Goal: Information Seeking & Learning: Check status

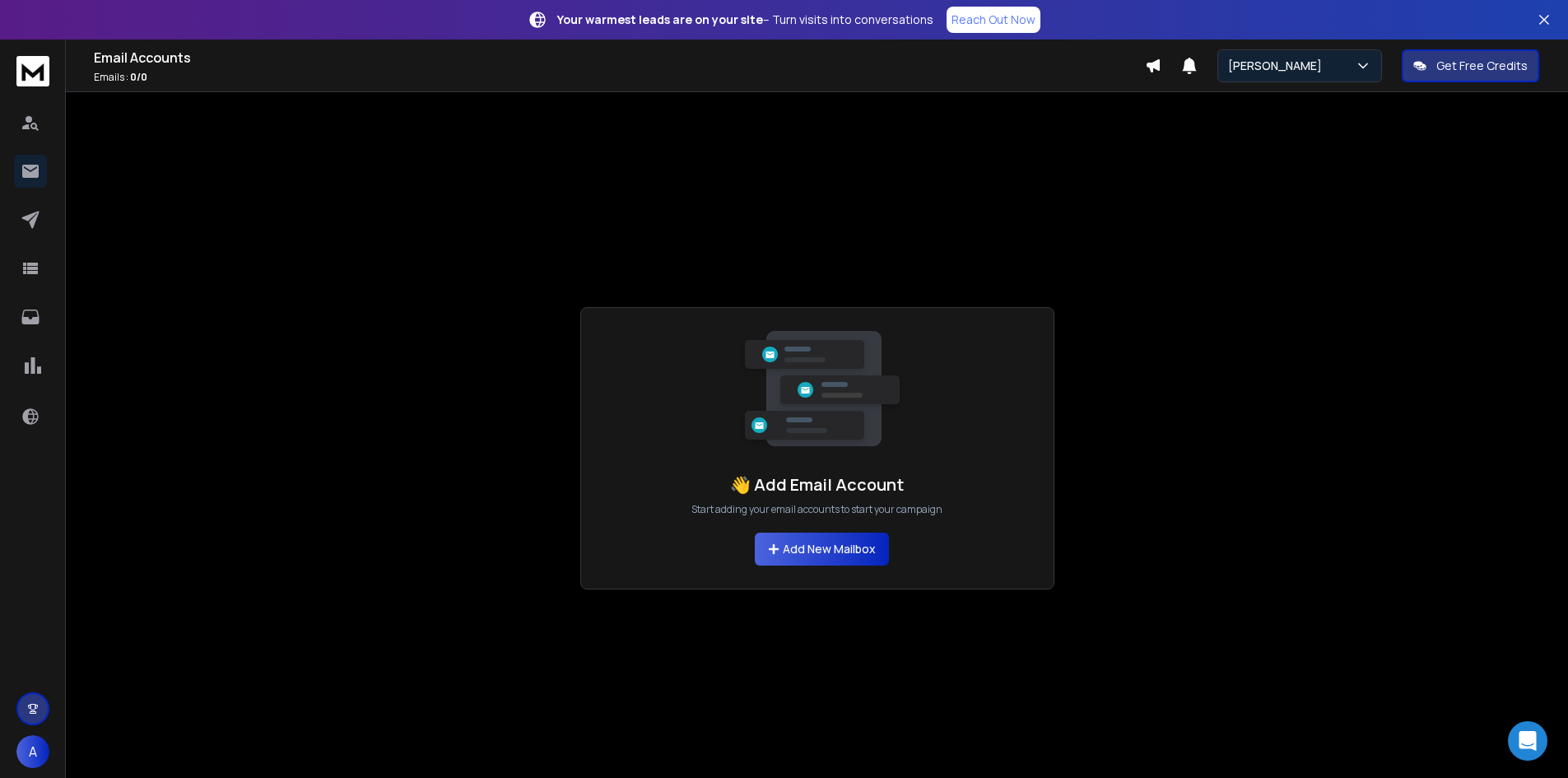
click at [1321, 68] on div "Carlos Aires" at bounding box center [1299, 66] width 143 height 17
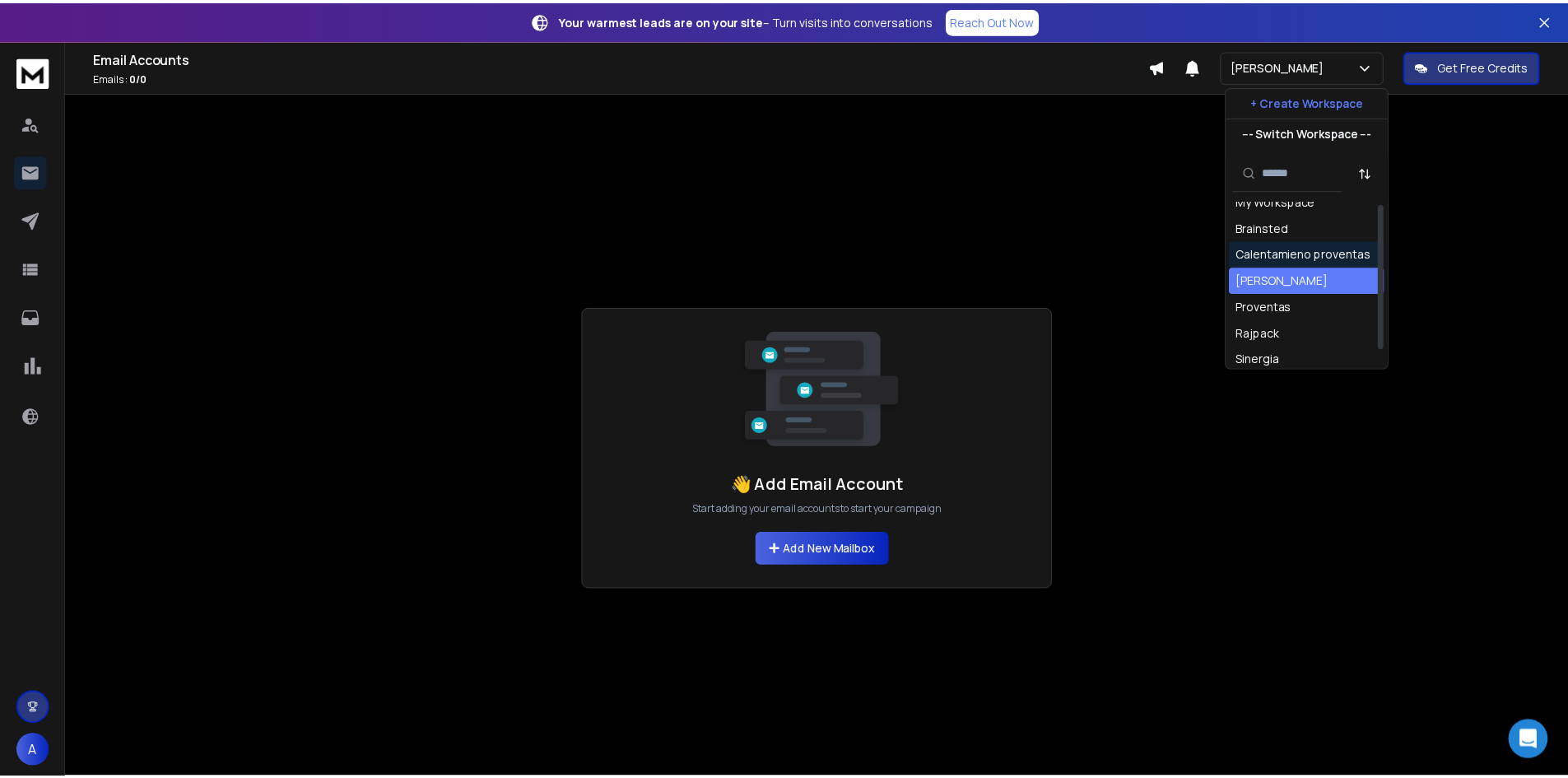
scroll to position [19, 0]
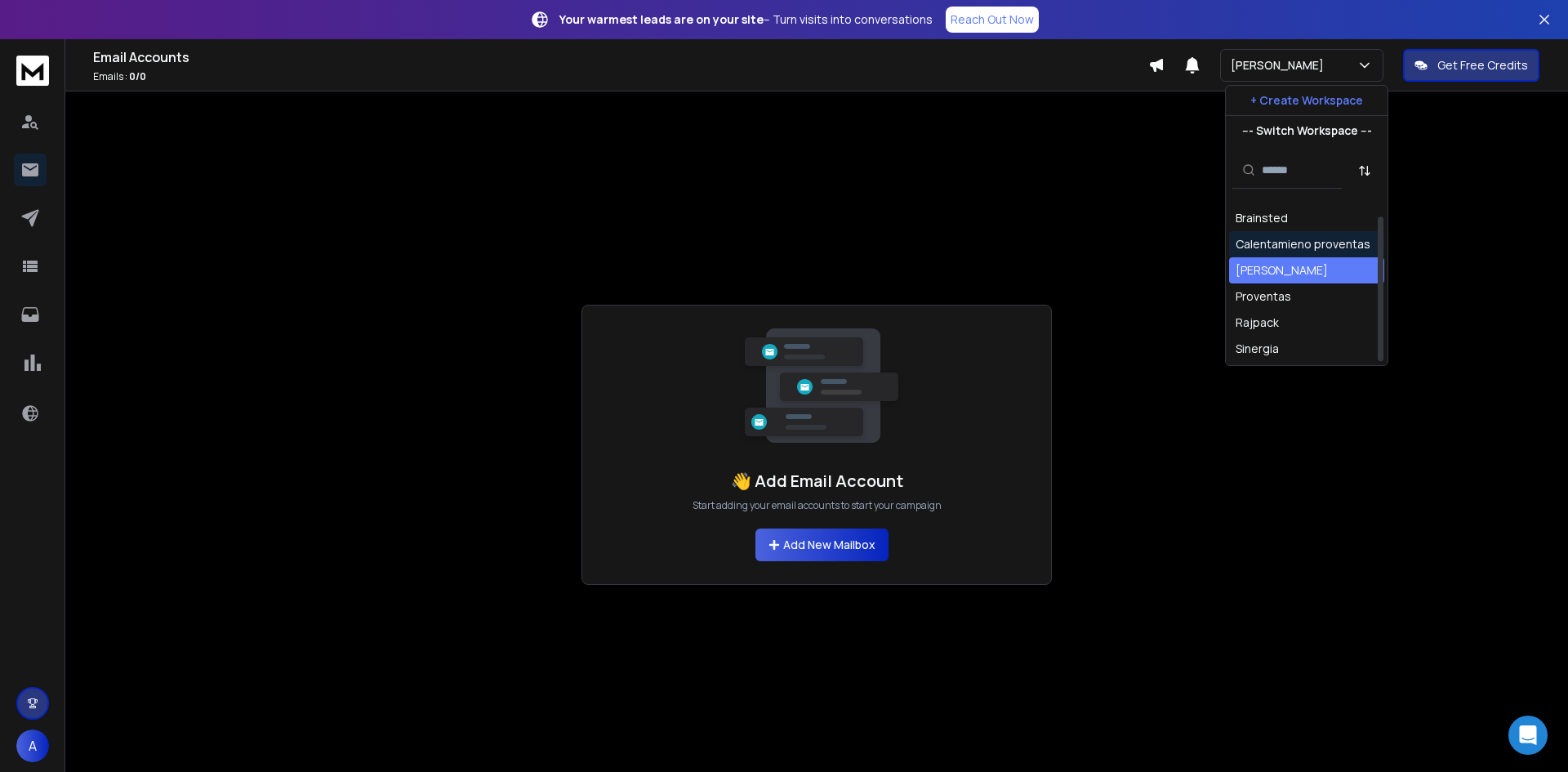
drag, startPoint x: 1380, startPoint y: 288, endPoint x: 1377, endPoint y: 316, distance: 28.2
click at [1377, 316] on div at bounding box center [1380, 289] width 5 height 145
click at [1265, 348] on div "Sinergia" at bounding box center [1256, 349] width 43 height 17
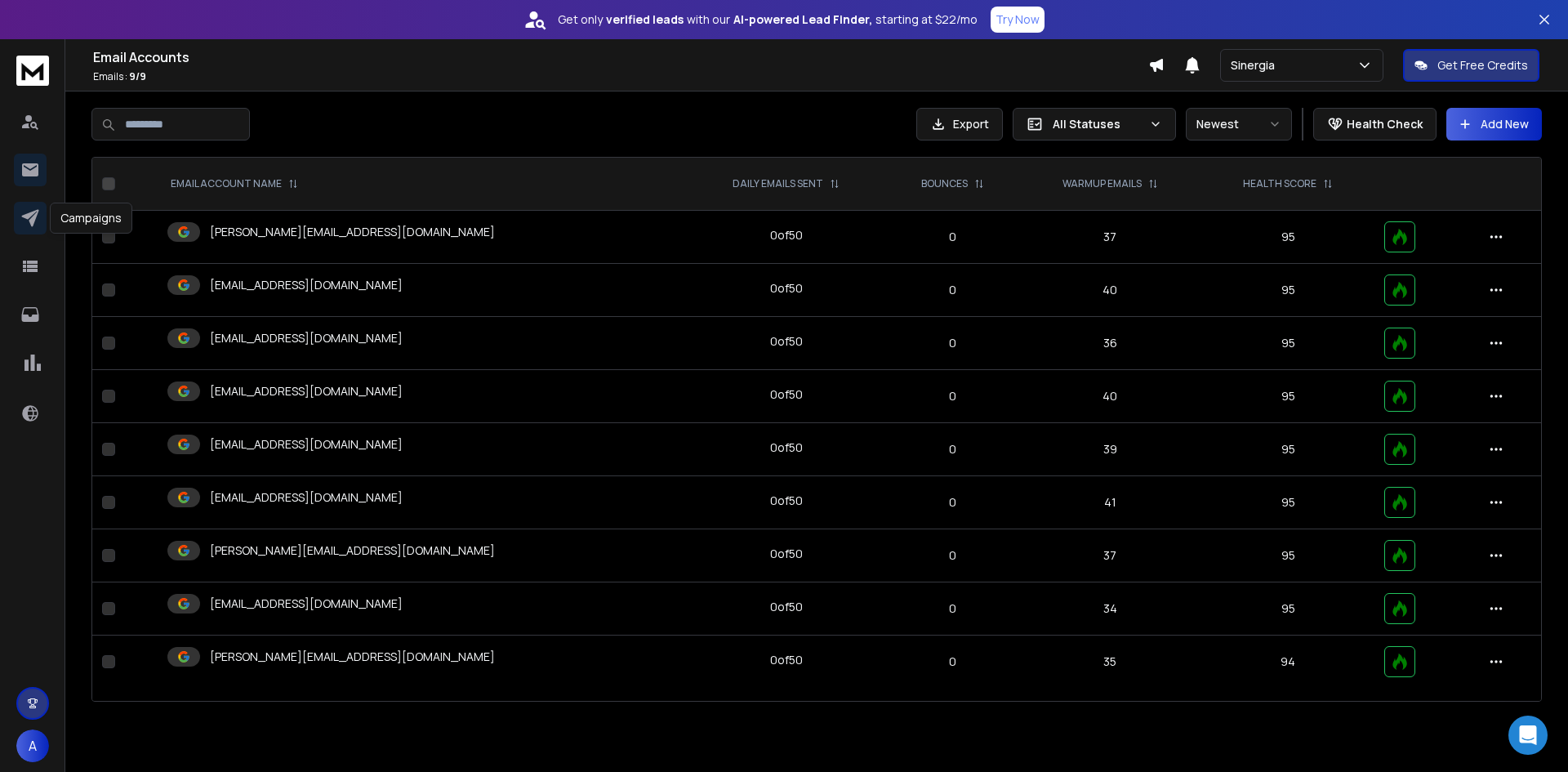
click at [34, 209] on icon at bounding box center [29, 217] width 19 height 19
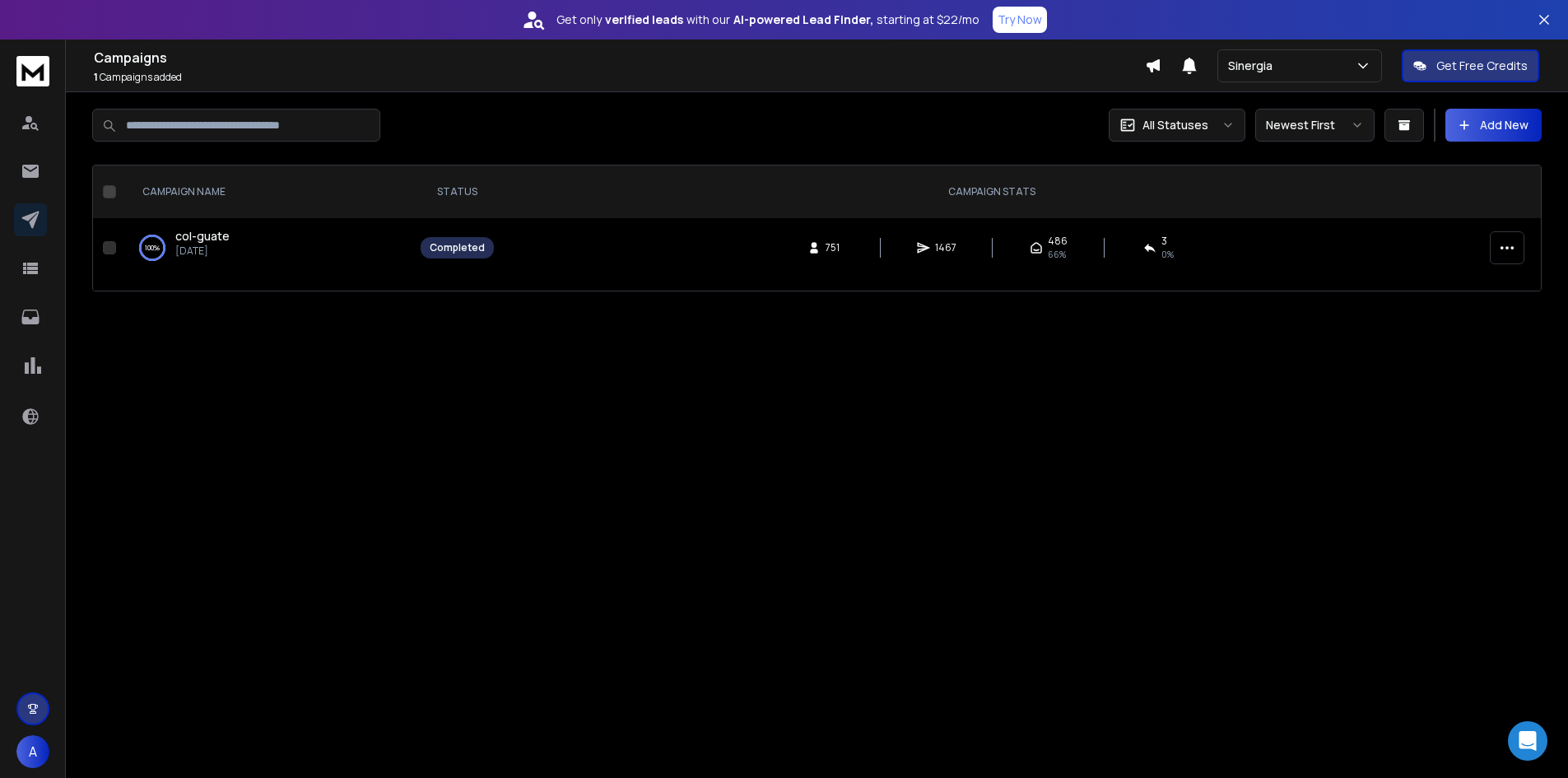
click at [202, 237] on span "col-guate" at bounding box center [202, 236] width 55 height 16
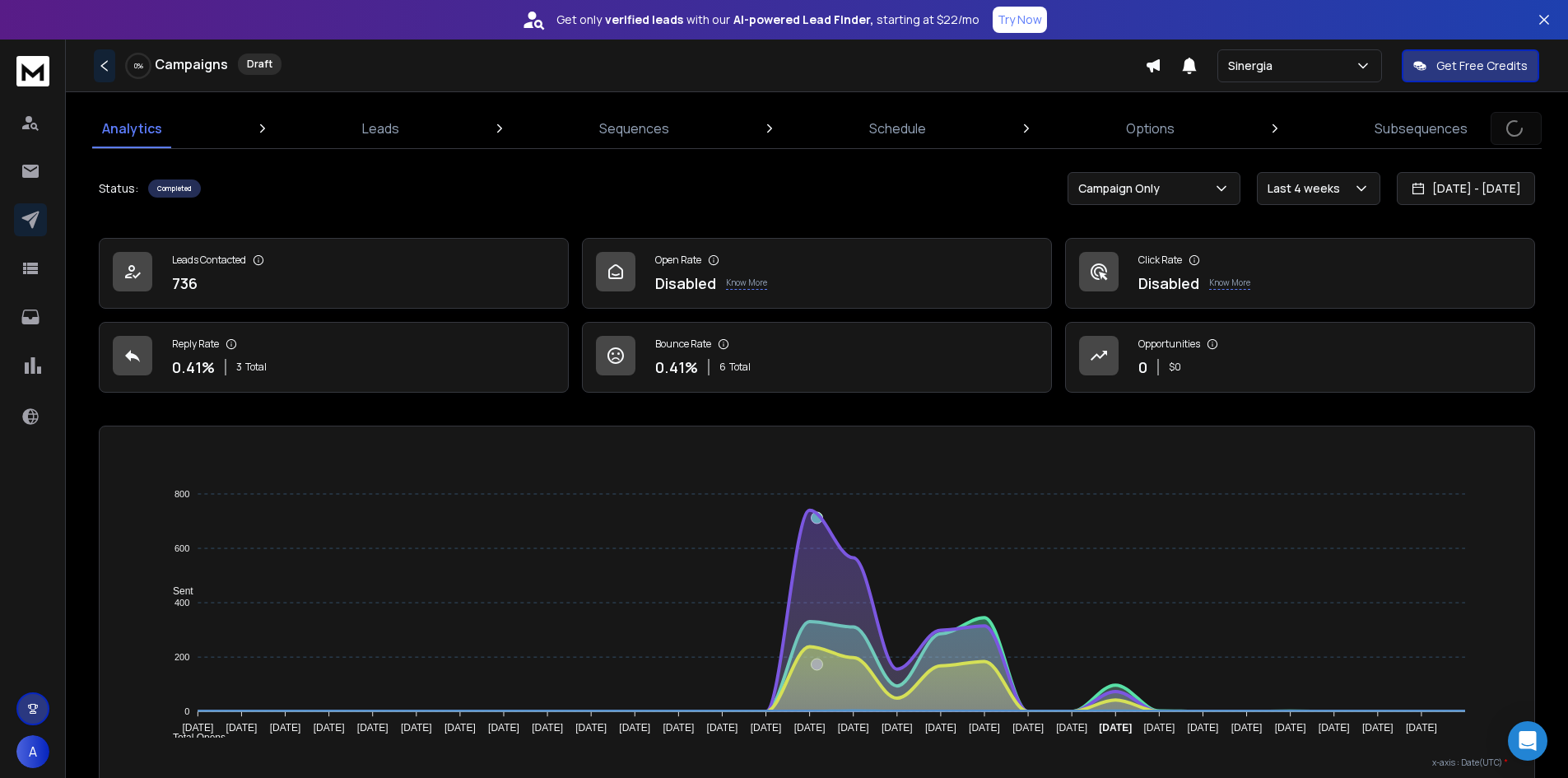
click at [103, 67] on icon at bounding box center [104, 66] width 15 height 15
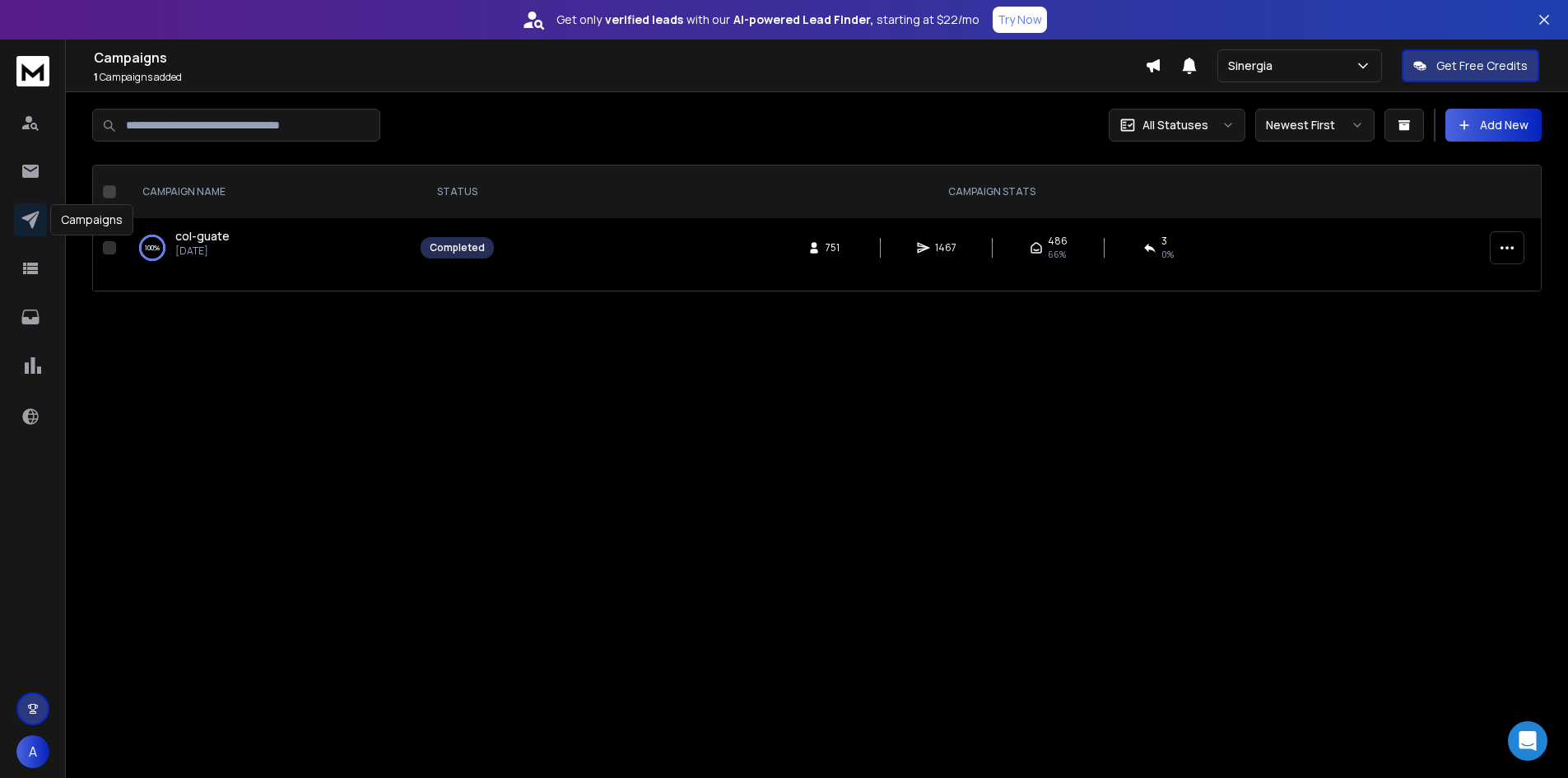
click at [27, 217] on icon at bounding box center [30, 219] width 18 height 18
click at [188, 237] on span "col-guate" at bounding box center [202, 236] width 55 height 16
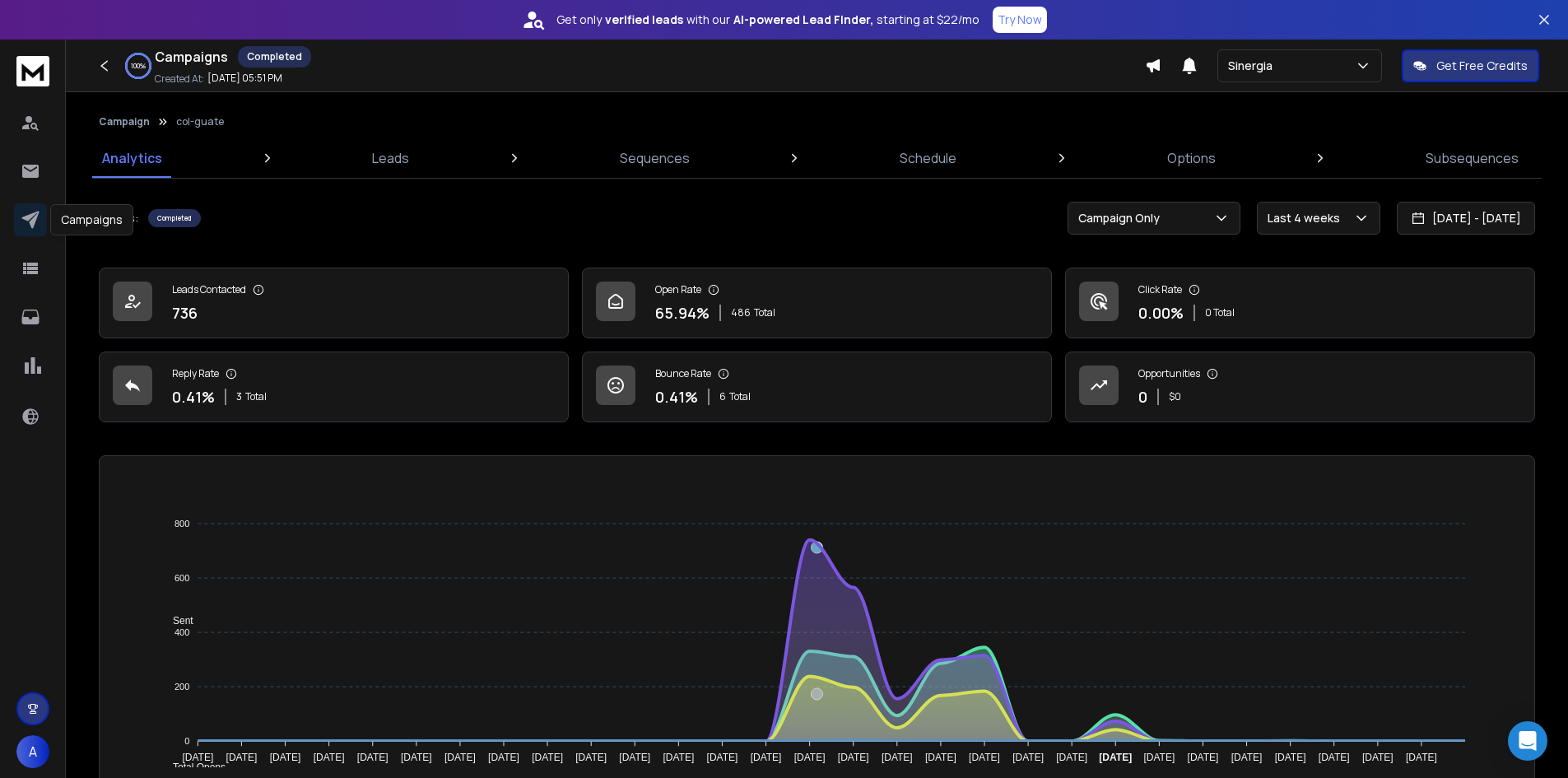
click at [42, 221] on link at bounding box center [30, 220] width 33 height 33
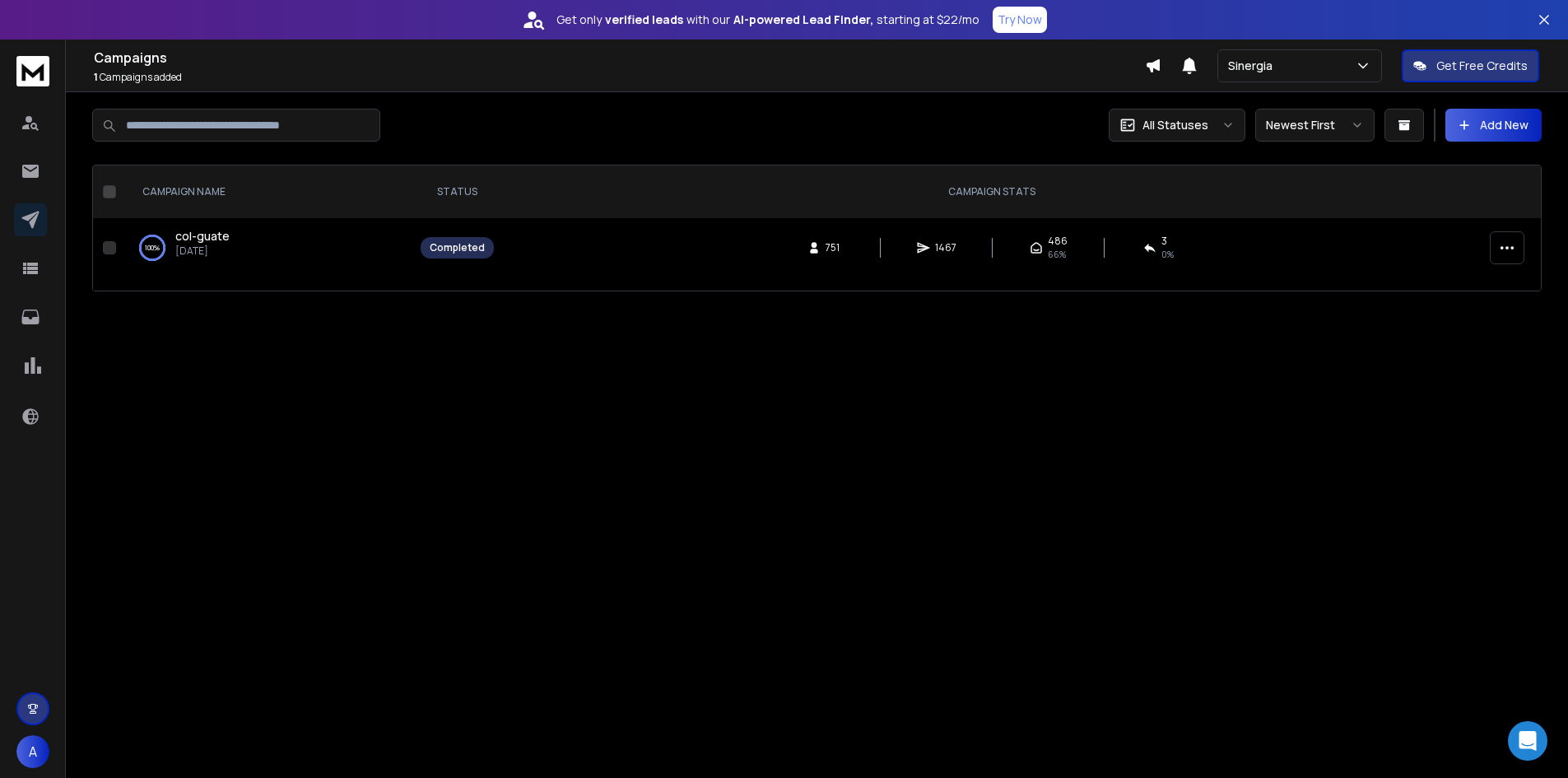
click at [200, 241] on span "col-guate" at bounding box center [202, 236] width 55 height 16
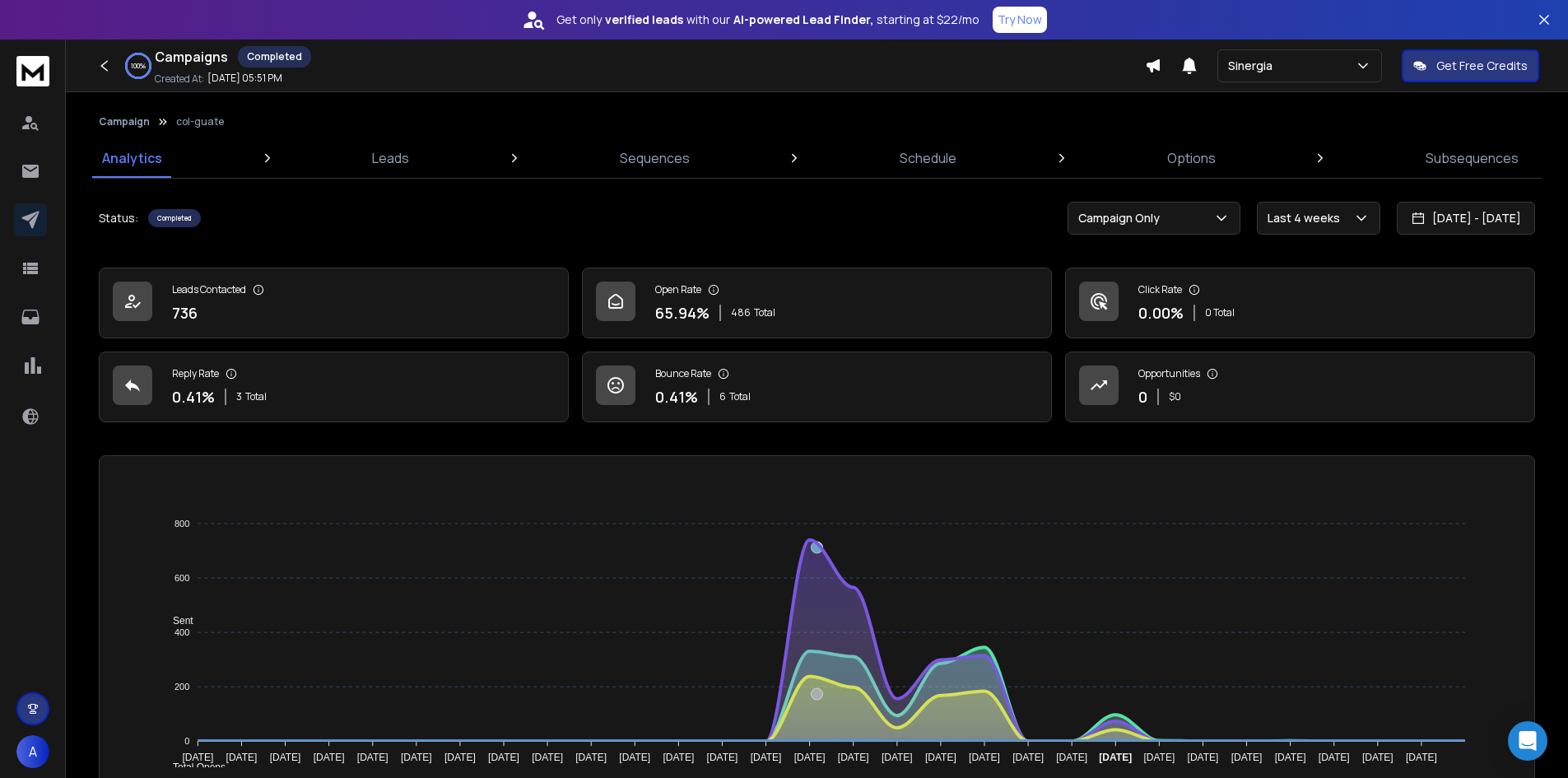
click at [259, 396] on span "Total" at bounding box center [255, 396] width 21 height 13
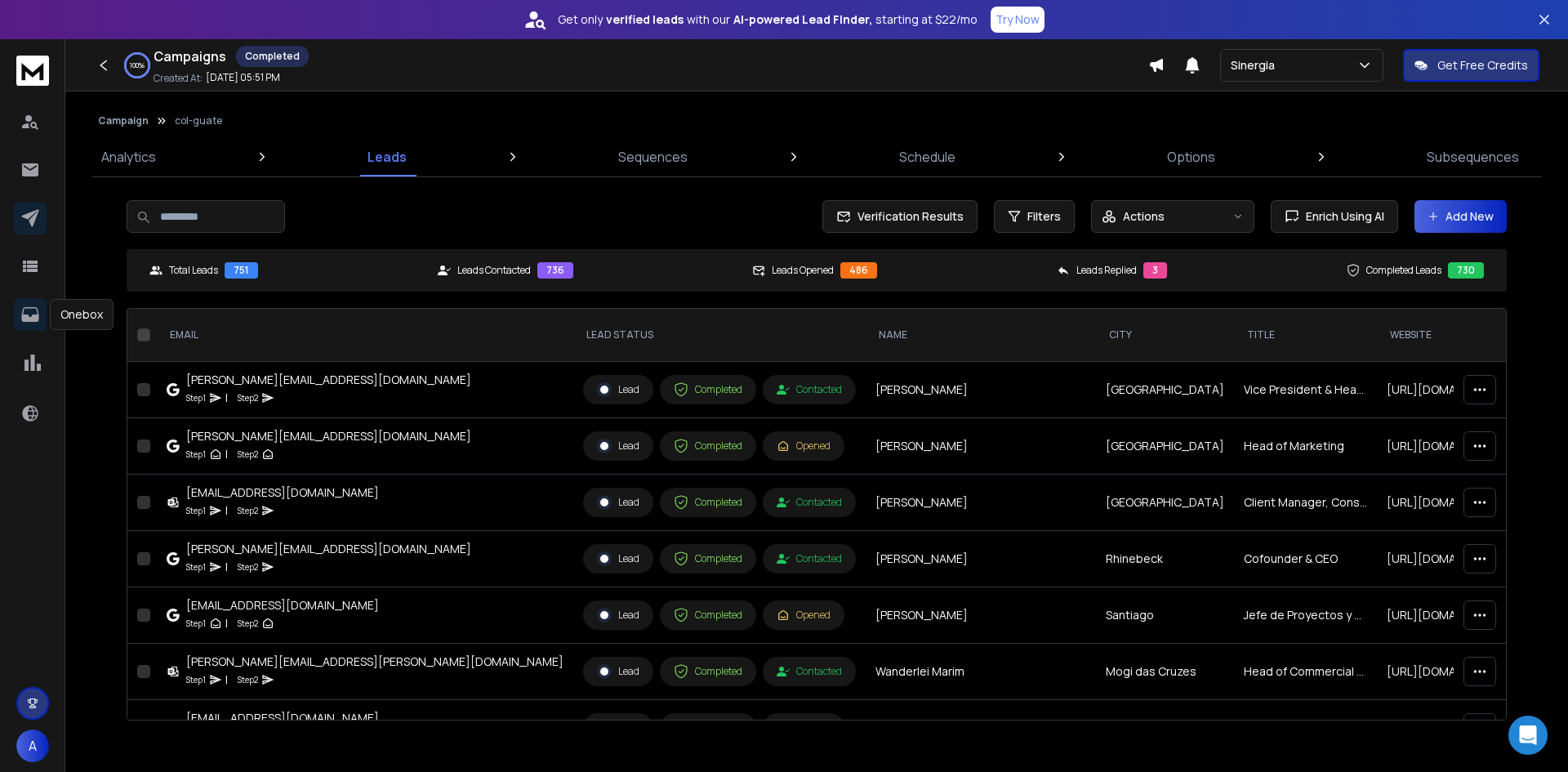
click at [30, 322] on icon at bounding box center [29, 314] width 19 height 19
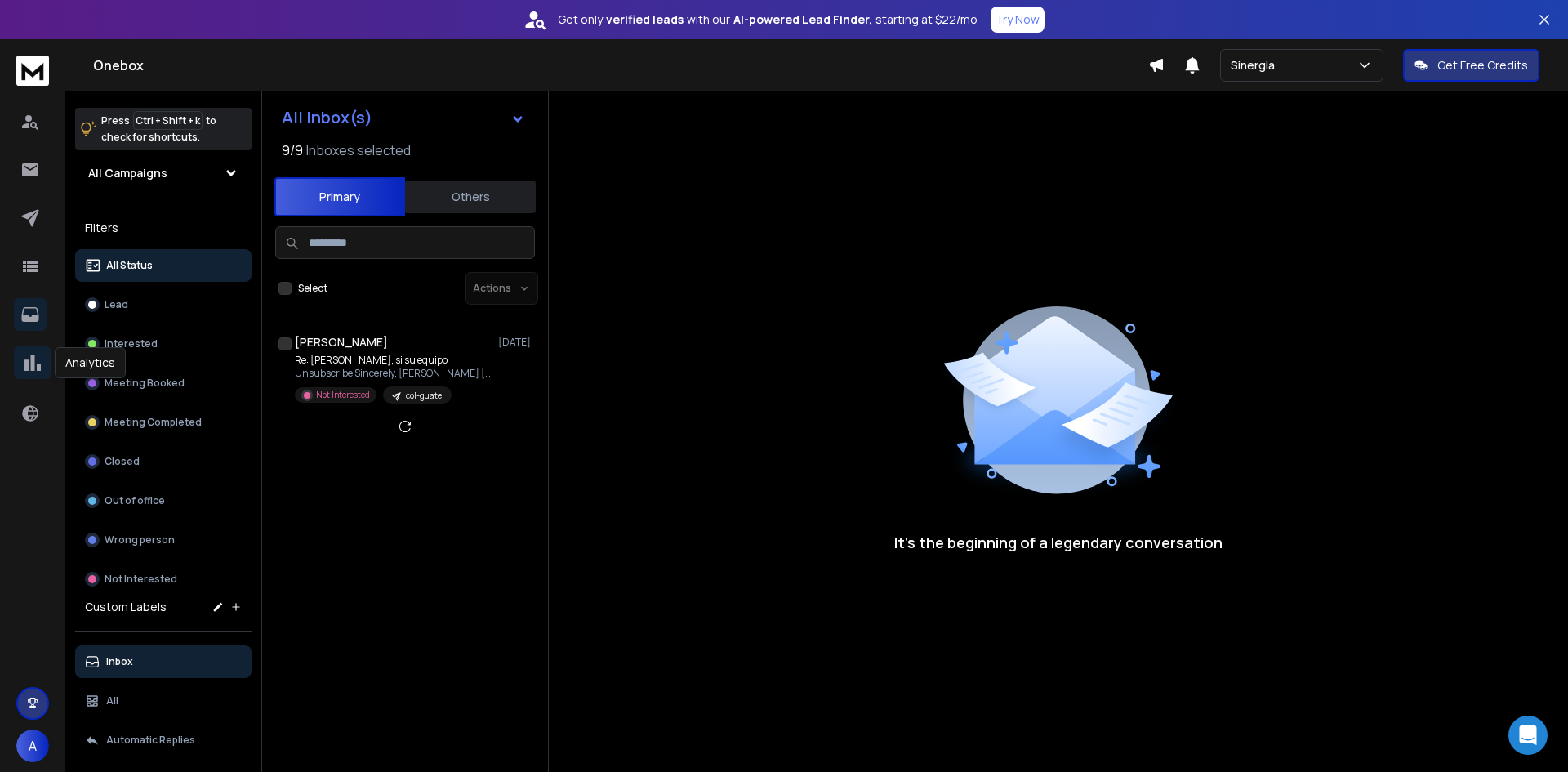
click at [36, 358] on icon at bounding box center [32, 362] width 25 height 25
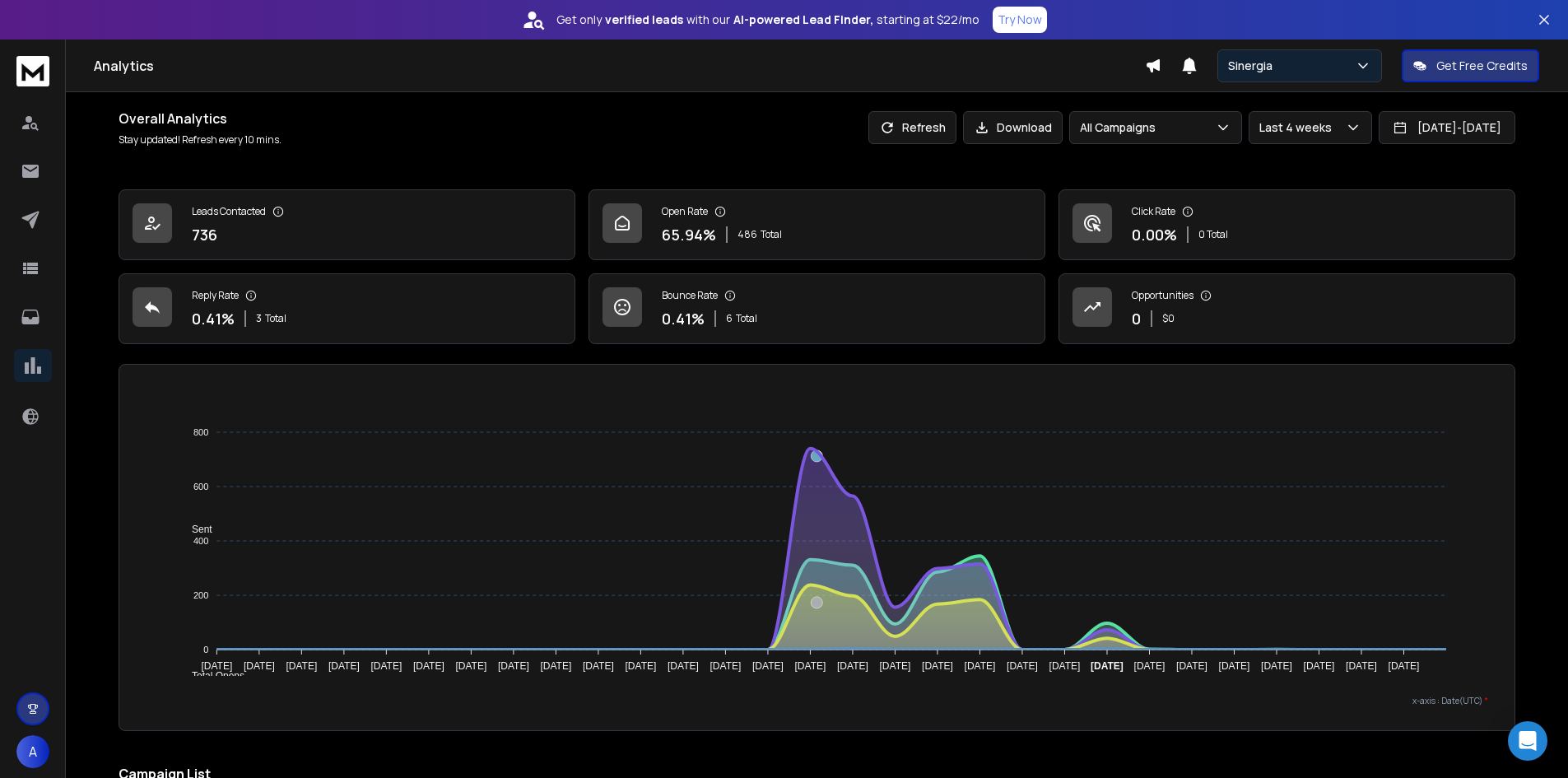
click at [1298, 64] on div "Sinergia" at bounding box center [1299, 66] width 143 height 17
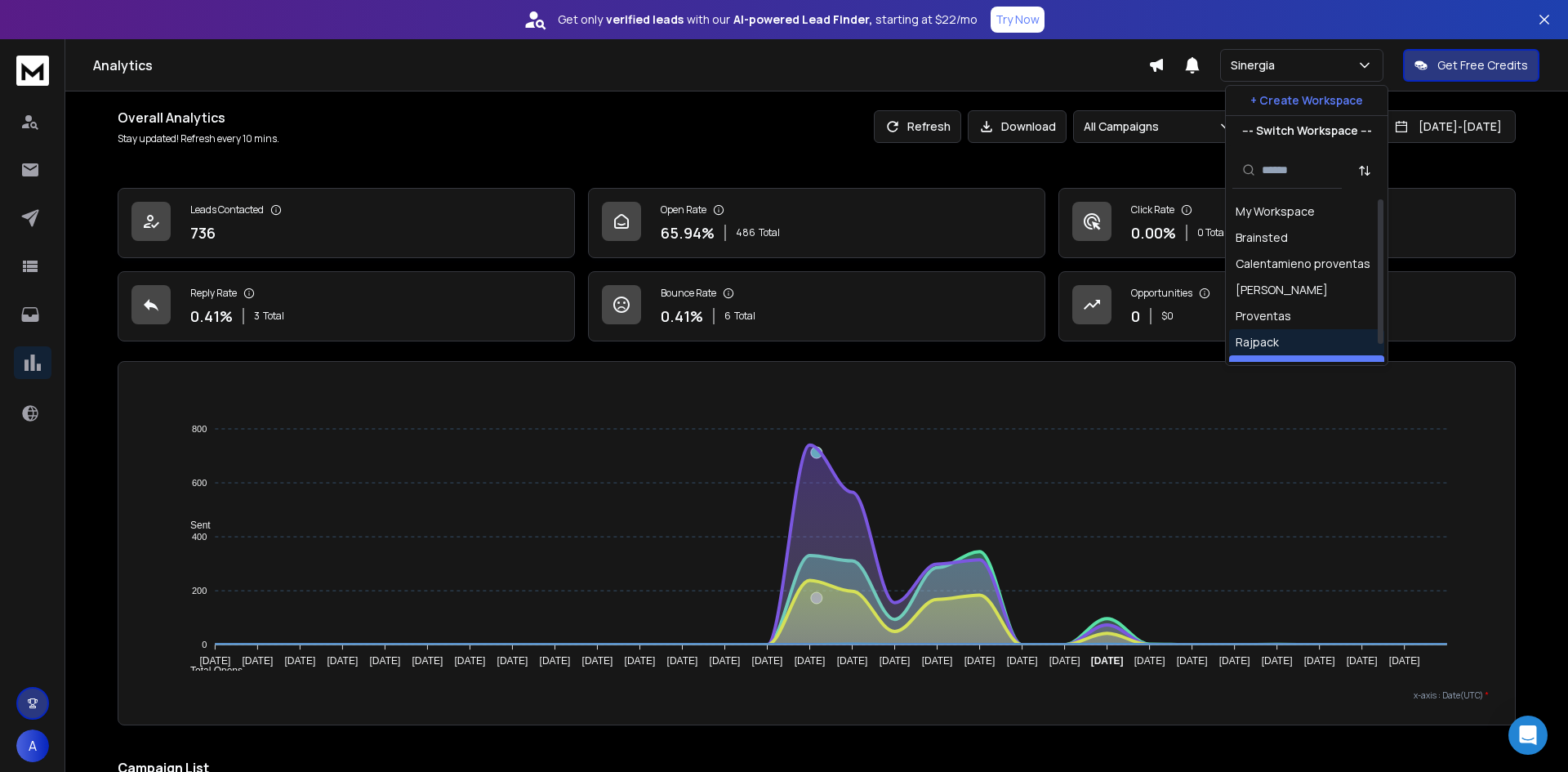
click at [1289, 347] on div "Rajpack" at bounding box center [1306, 342] width 155 height 27
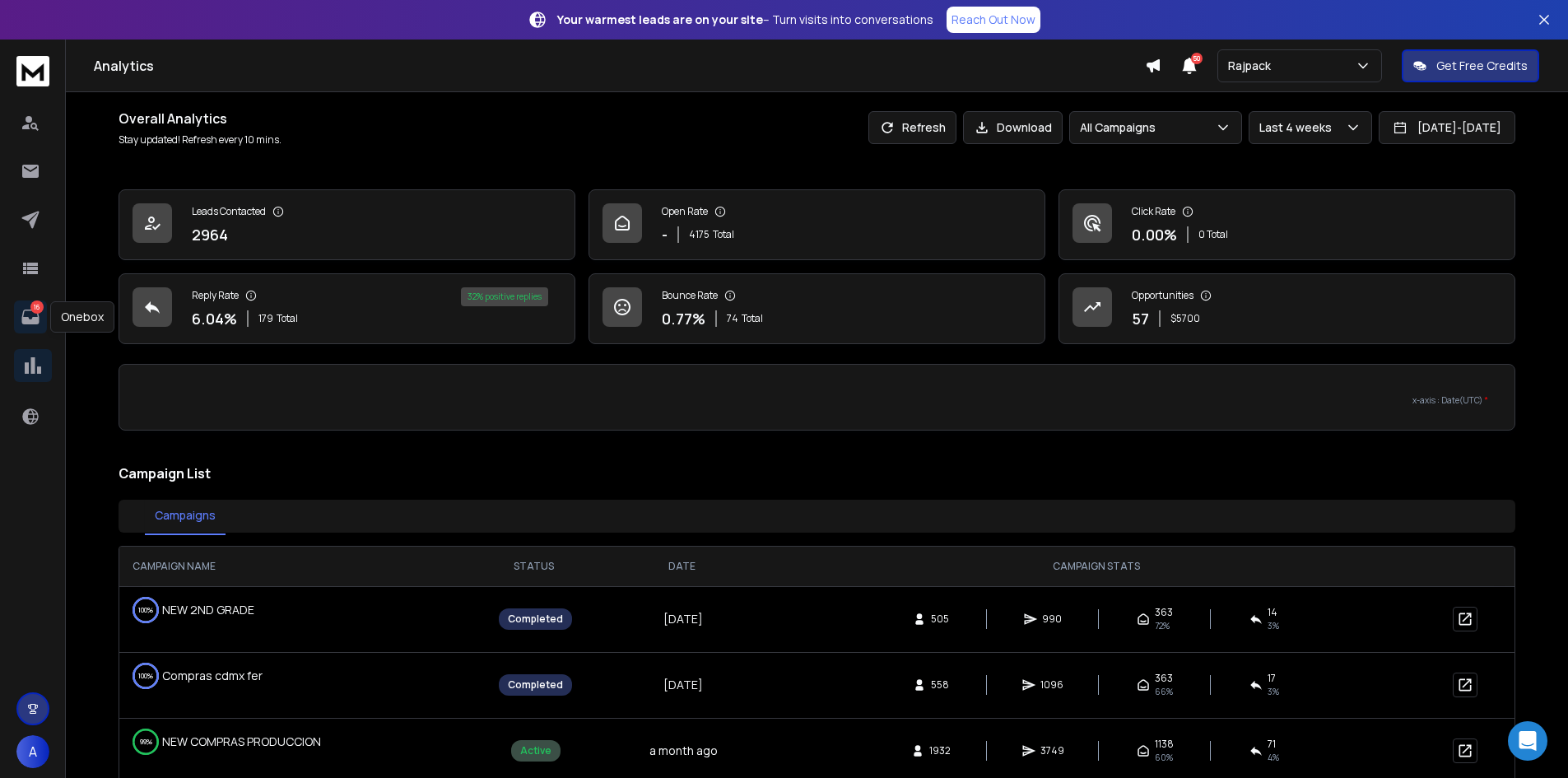
click at [40, 313] on p "16" at bounding box center [37, 307] width 13 height 13
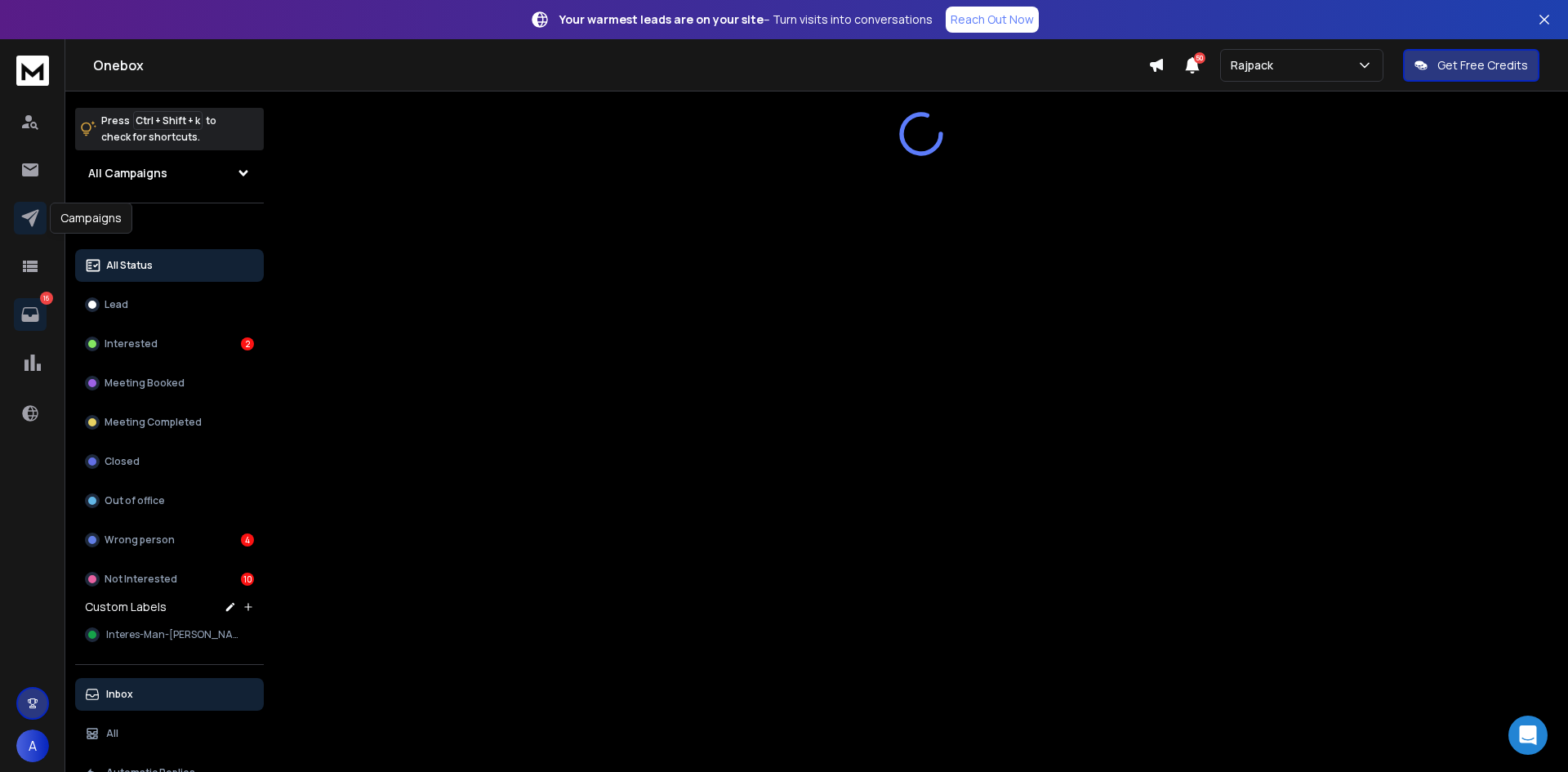
click at [41, 227] on link at bounding box center [30, 218] width 33 height 33
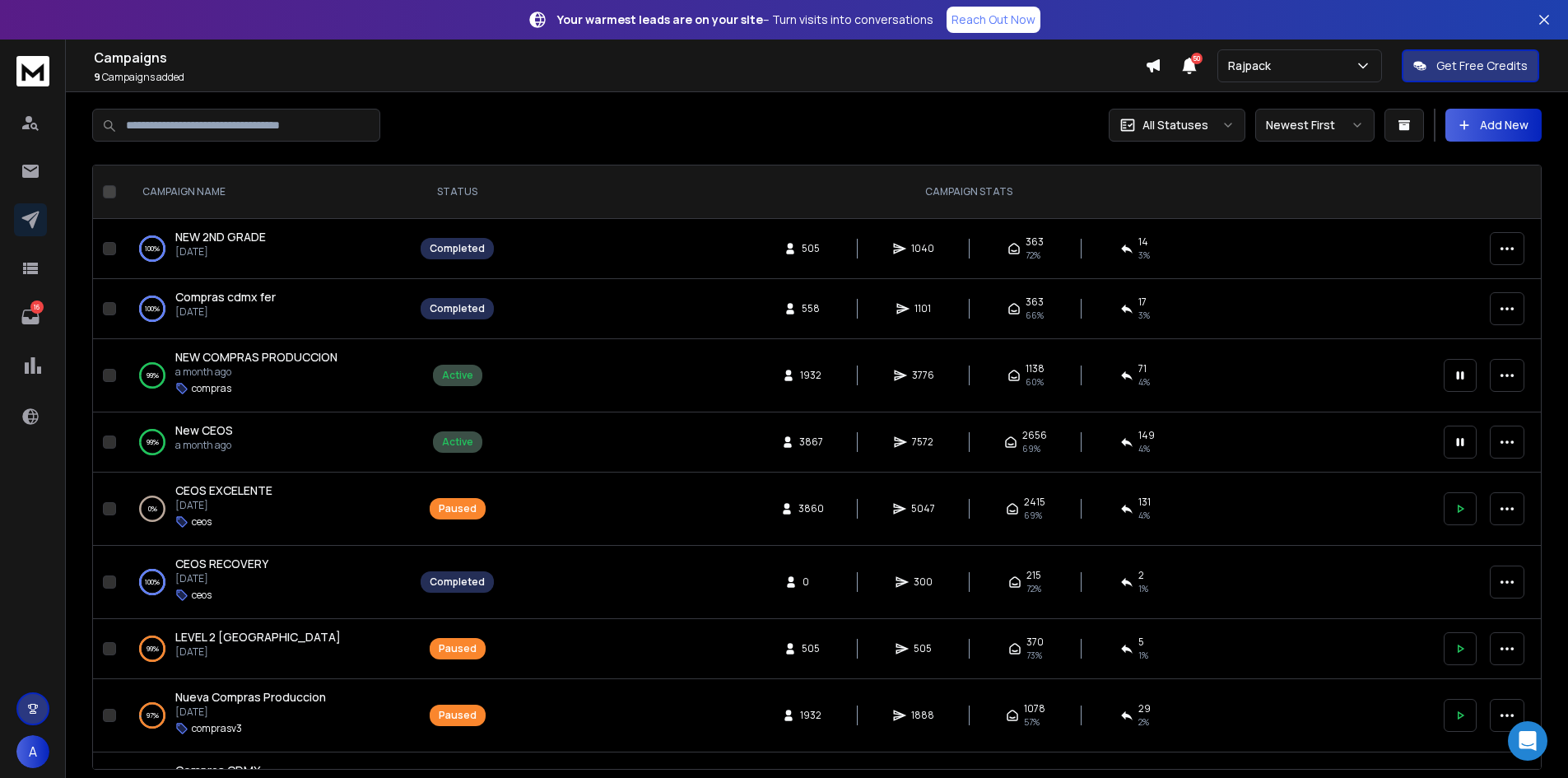
click at [117, 229] on td at bounding box center [108, 249] width 30 height 60
click at [34, 313] on p "16" at bounding box center [37, 307] width 13 height 13
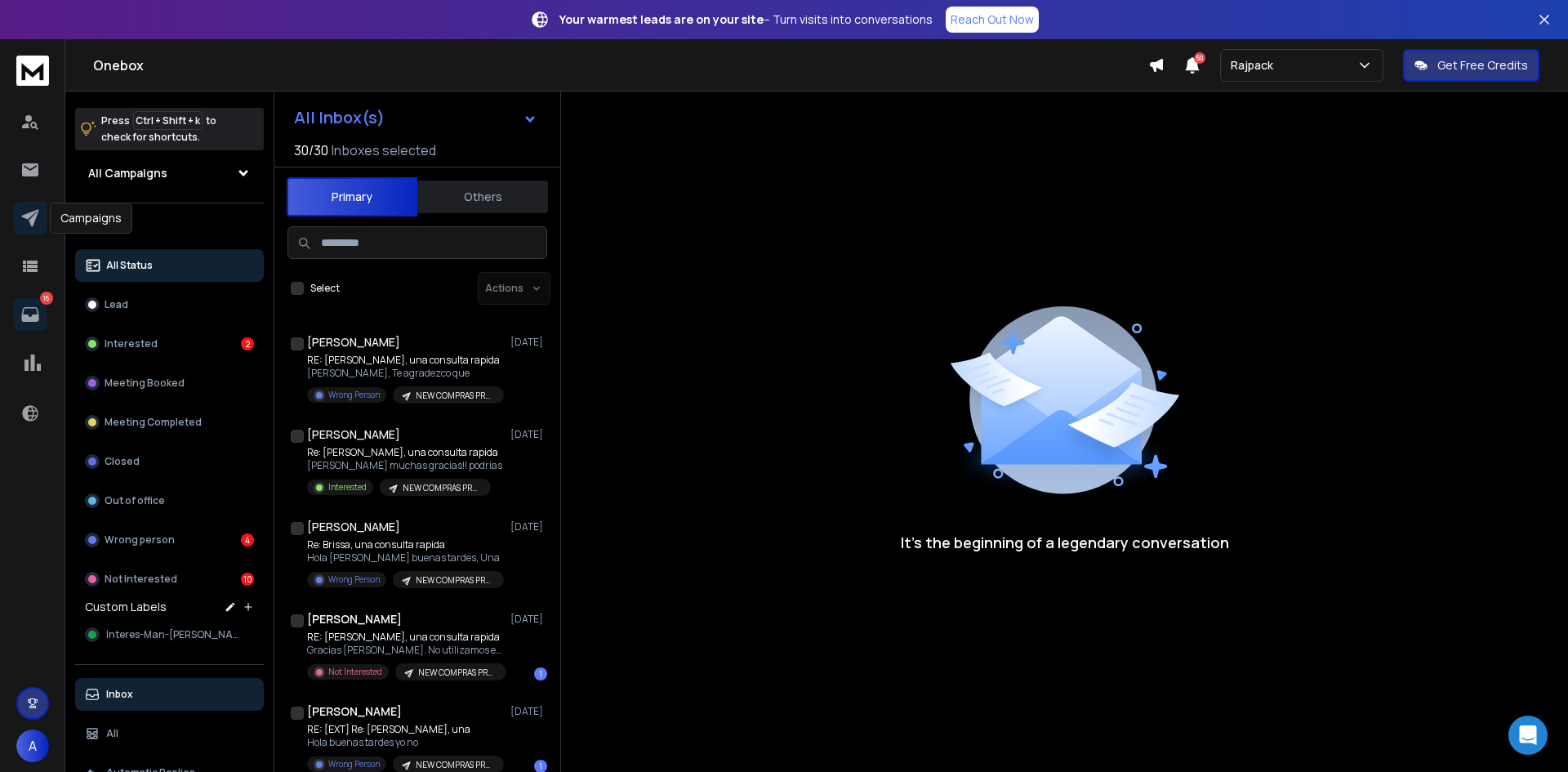
click at [39, 225] on icon at bounding box center [29, 217] width 19 height 19
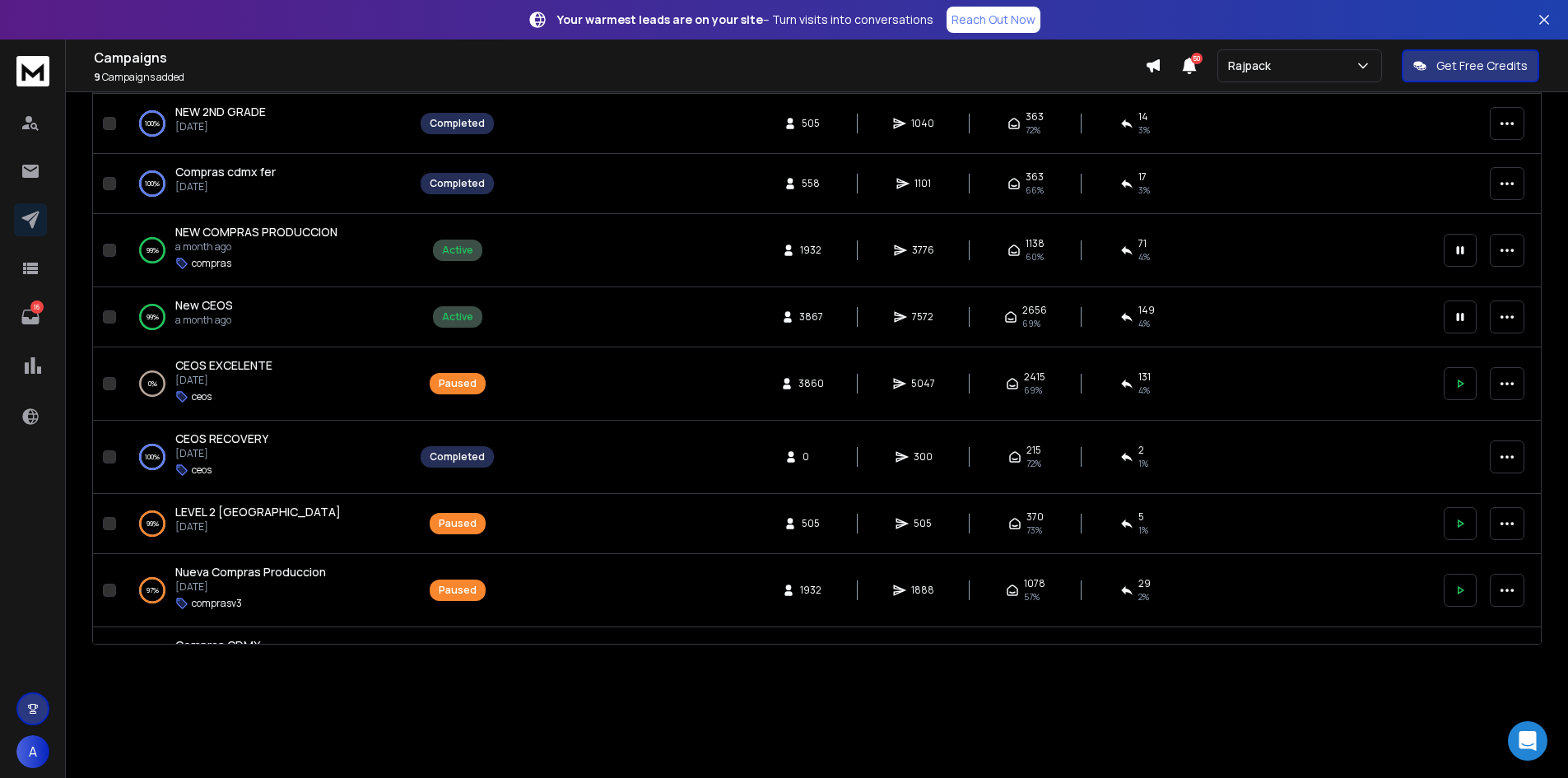
click at [216, 114] on span "NEW 2ND GRADE" at bounding box center [221, 111] width 91 height 16
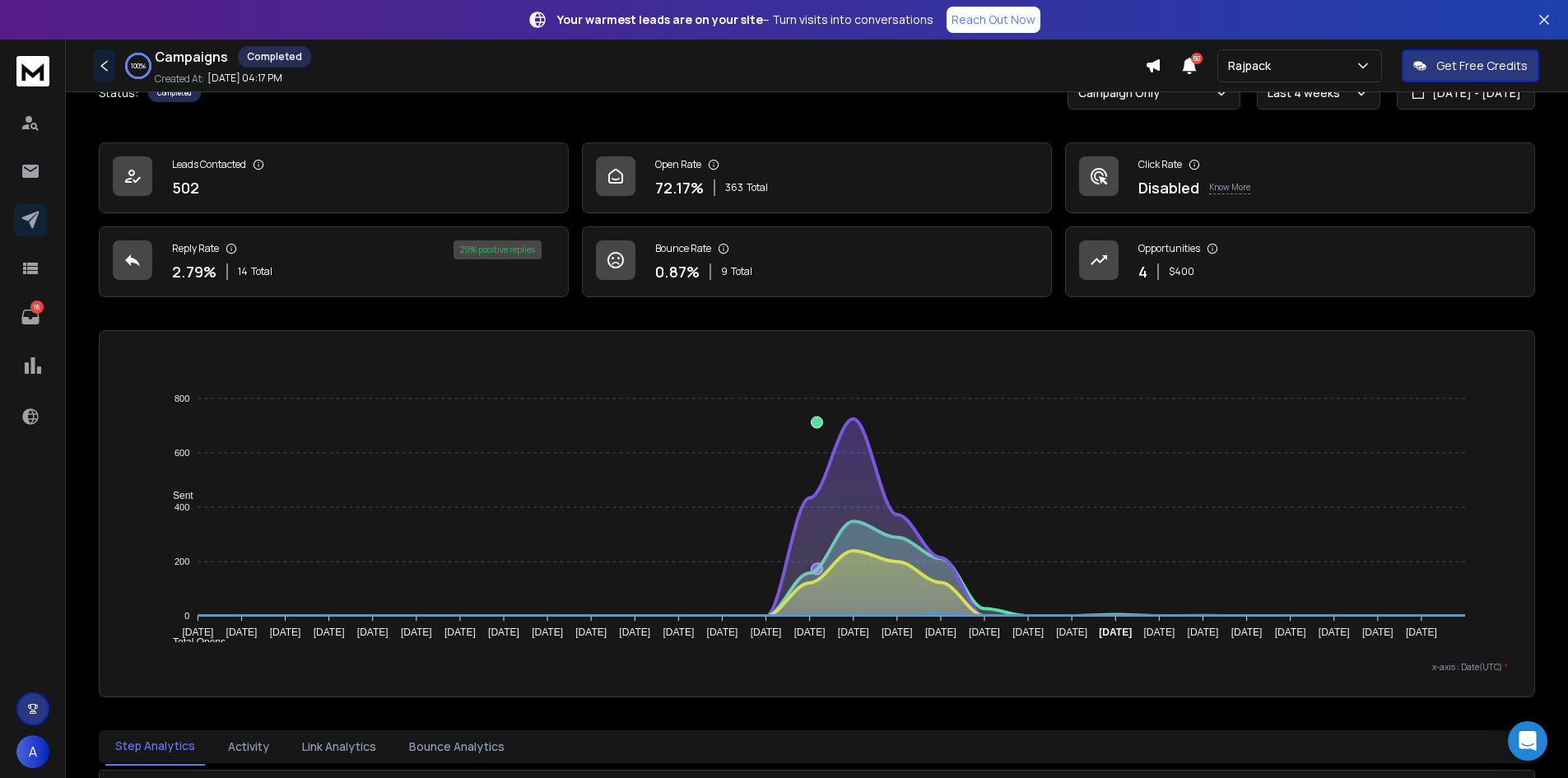
click at [104, 71] on icon at bounding box center [104, 66] width 15 height 15
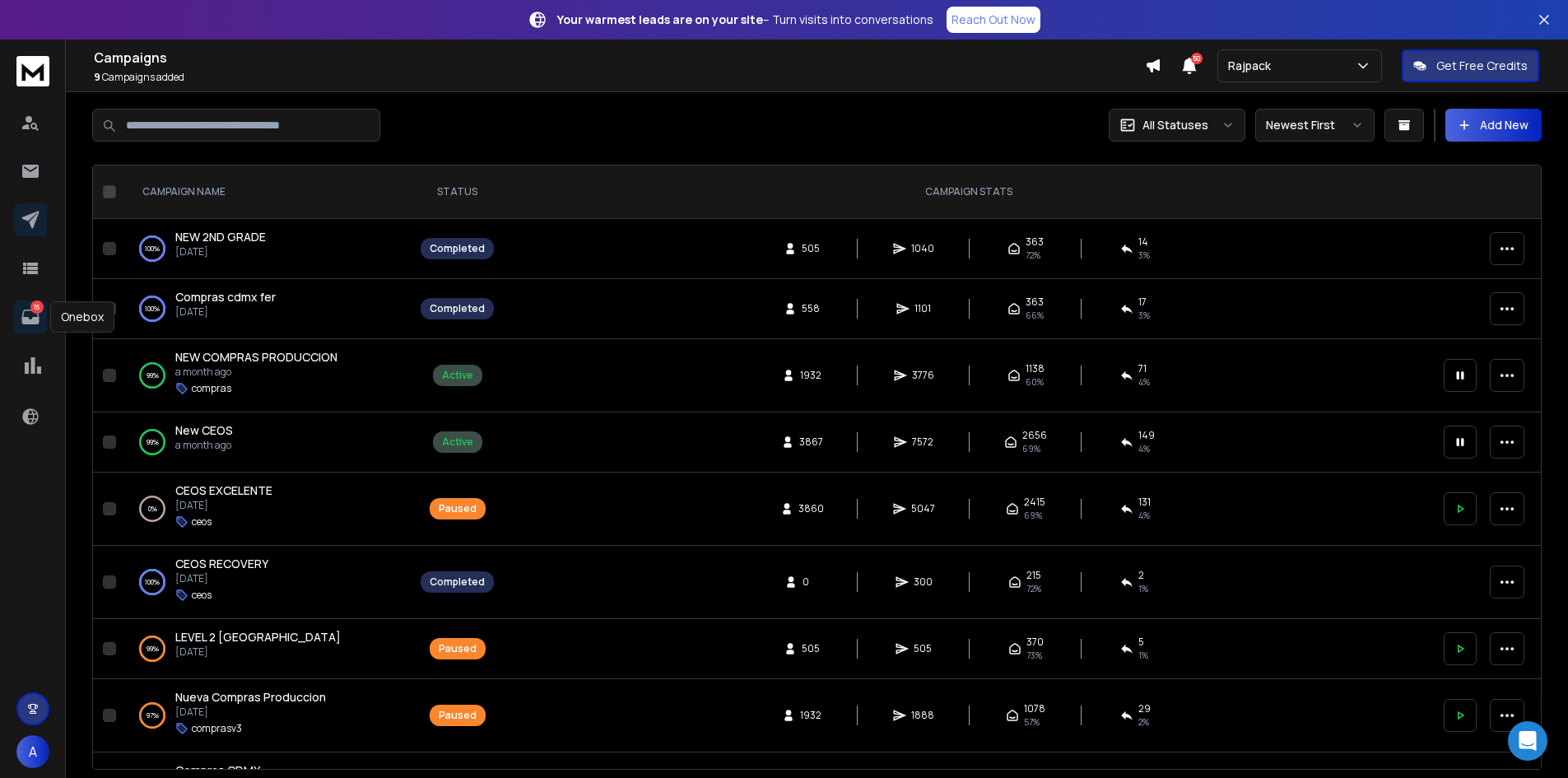
click at [28, 313] on icon at bounding box center [30, 316] width 19 height 19
